Goal: Navigation & Orientation: Find specific page/section

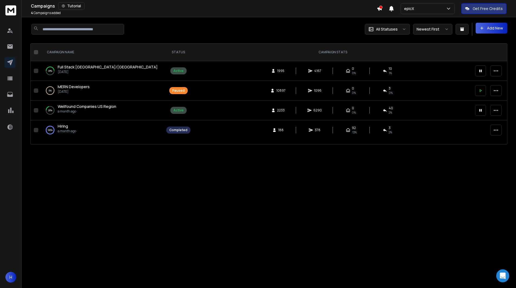
click at [10, 104] on div at bounding box center [11, 78] width 12 height 113
click at [10, 104] on link at bounding box center [11, 110] width 12 height 12
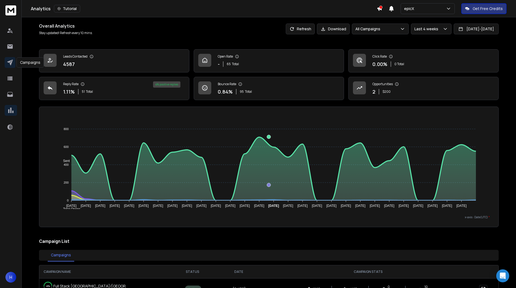
click at [8, 63] on icon at bounding box center [10, 63] width 6 height 6
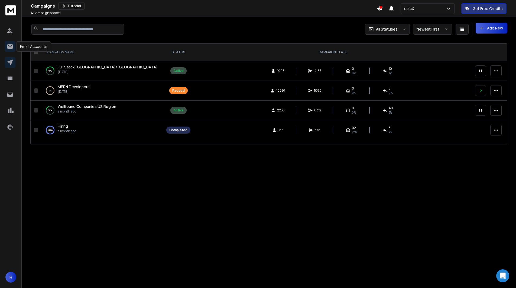
click at [7, 47] on icon at bounding box center [10, 46] width 6 height 6
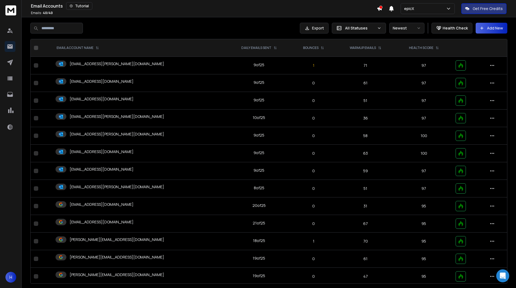
click at [0, 58] on div "H" at bounding box center [11, 144] width 22 height 288
click at [7, 63] on icon at bounding box center [10, 62] width 6 height 6
